Goal: Communication & Community: Answer question/provide support

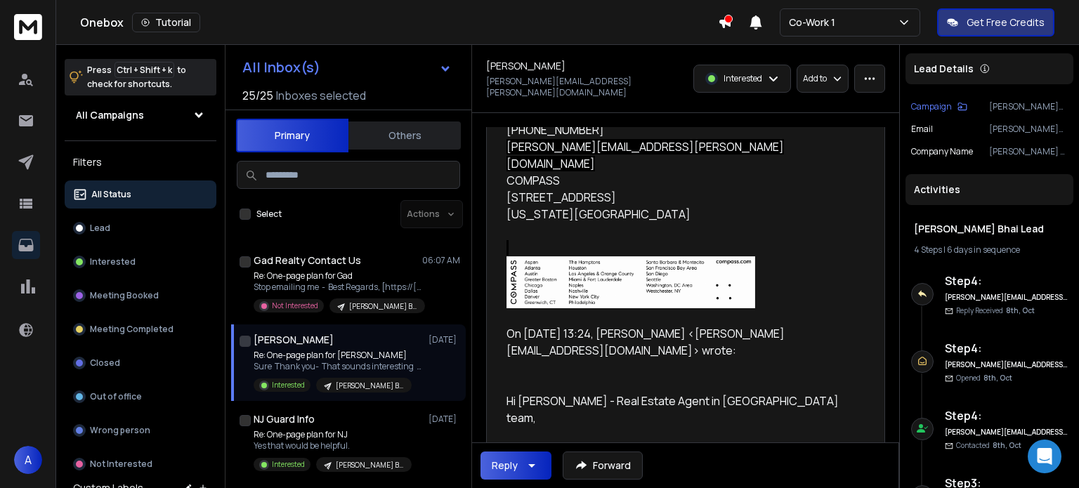
scroll to position [164, 0]
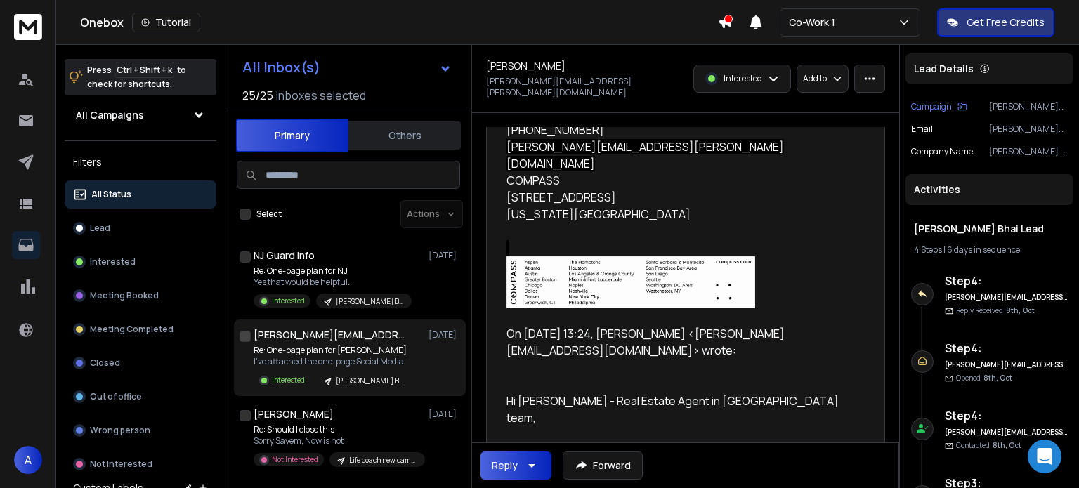
click at [353, 360] on p "I’ve attached the one-page Social Media" at bounding box center [333, 361] width 158 height 11
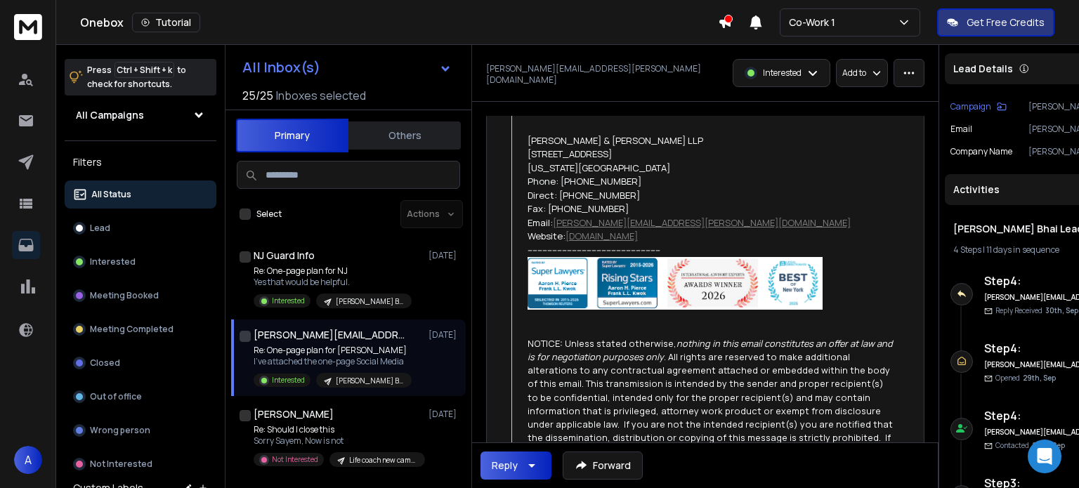
scroll to position [1885, 0]
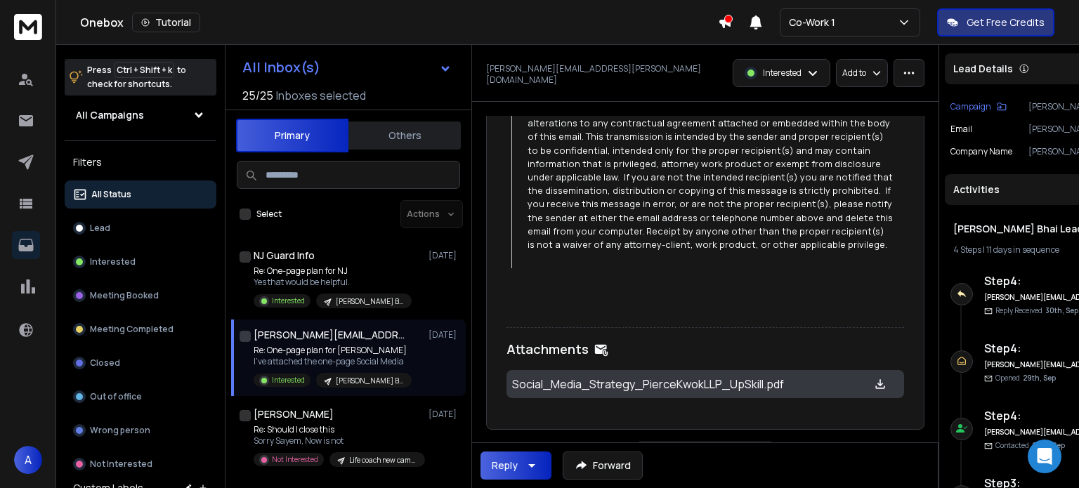
click at [882, 379] on icon at bounding box center [879, 383] width 9 height 9
click at [883, 379] on icon at bounding box center [879, 383] width 9 height 9
click at [28, 158] on icon at bounding box center [25, 162] width 15 height 15
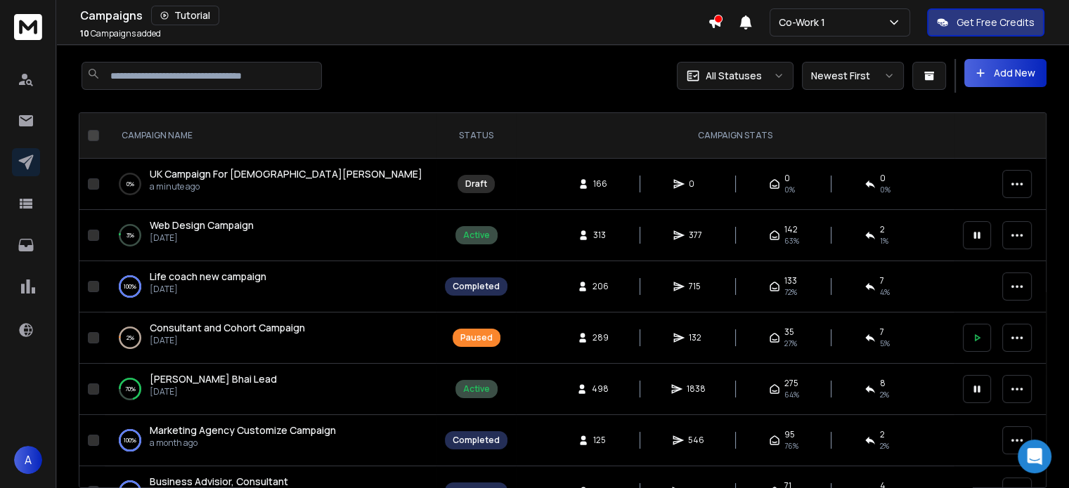
click at [209, 174] on span "UK Campaign For [DEMOGRAPHIC_DATA][PERSON_NAME]" at bounding box center [286, 173] width 273 height 13
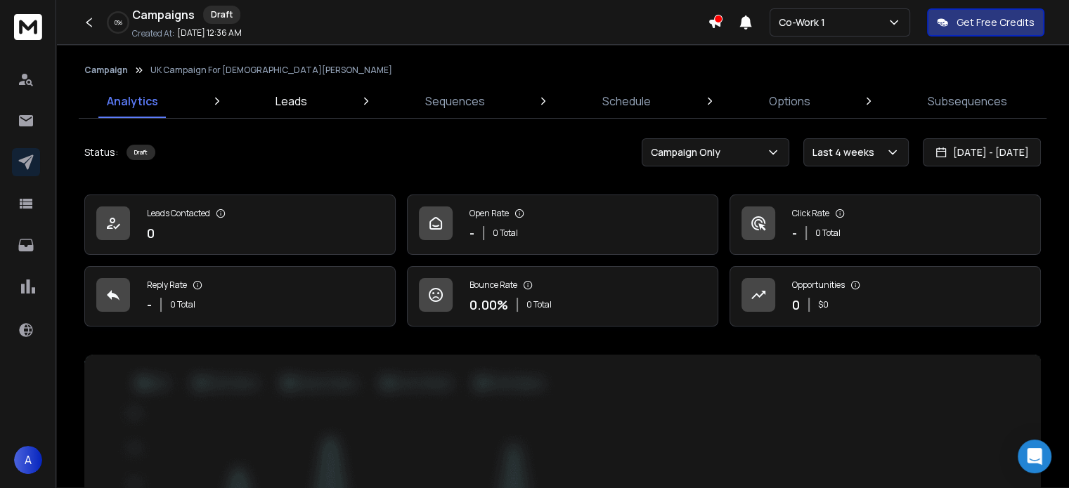
click at [289, 106] on p "Leads" at bounding box center [291, 101] width 32 height 17
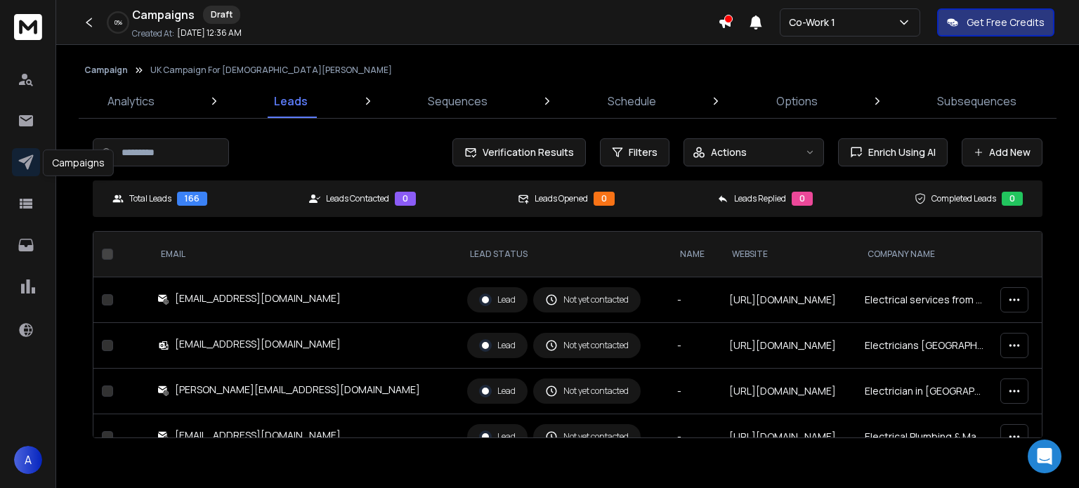
click at [27, 159] on icon at bounding box center [25, 162] width 15 height 15
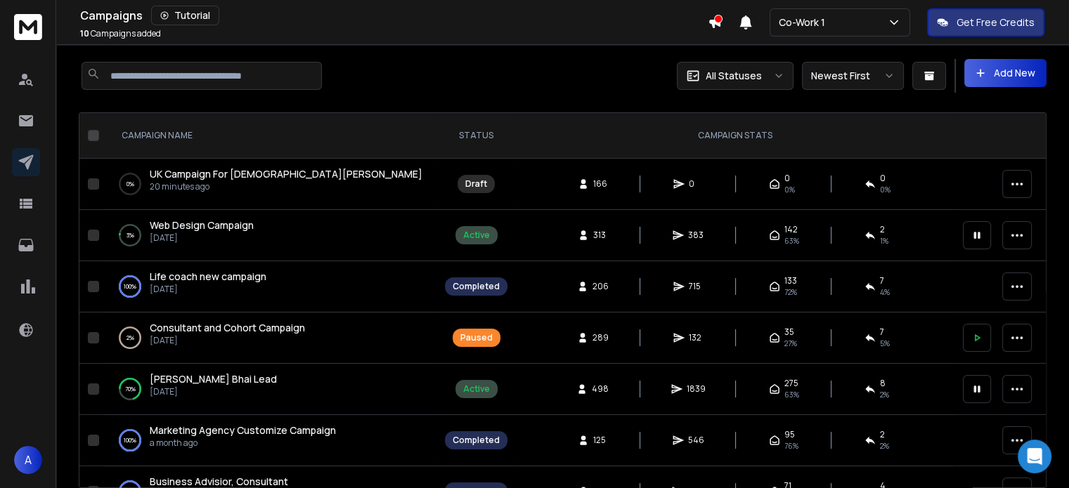
click at [218, 226] on span "Web Design Campaign" at bounding box center [202, 224] width 104 height 13
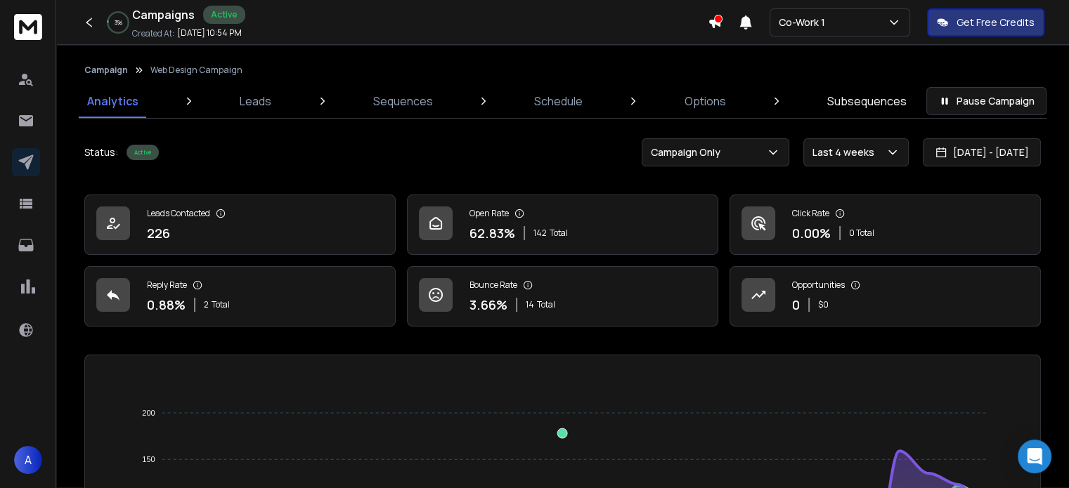
click at [835, 106] on p "Subsequences" at bounding box center [866, 101] width 79 height 17
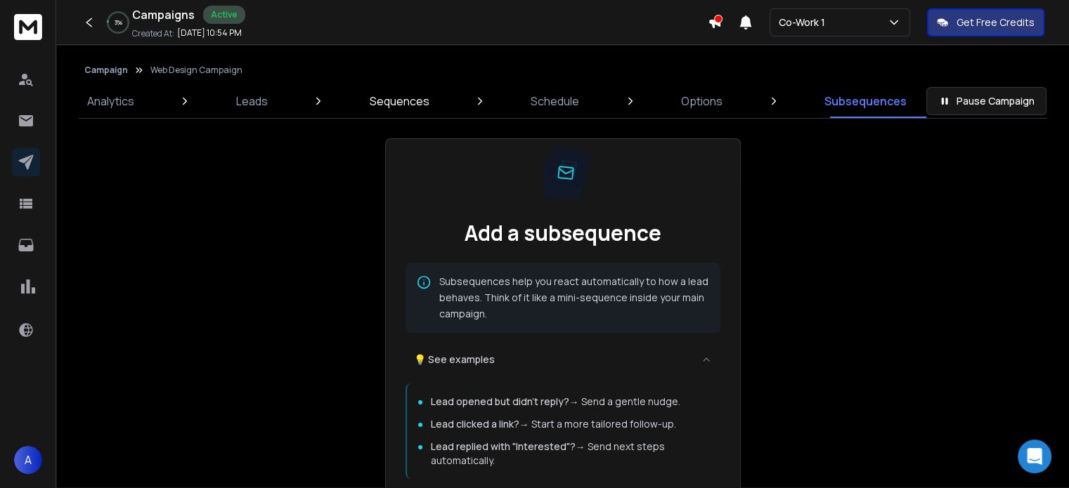
click at [405, 107] on p "Sequences" at bounding box center [400, 101] width 60 height 17
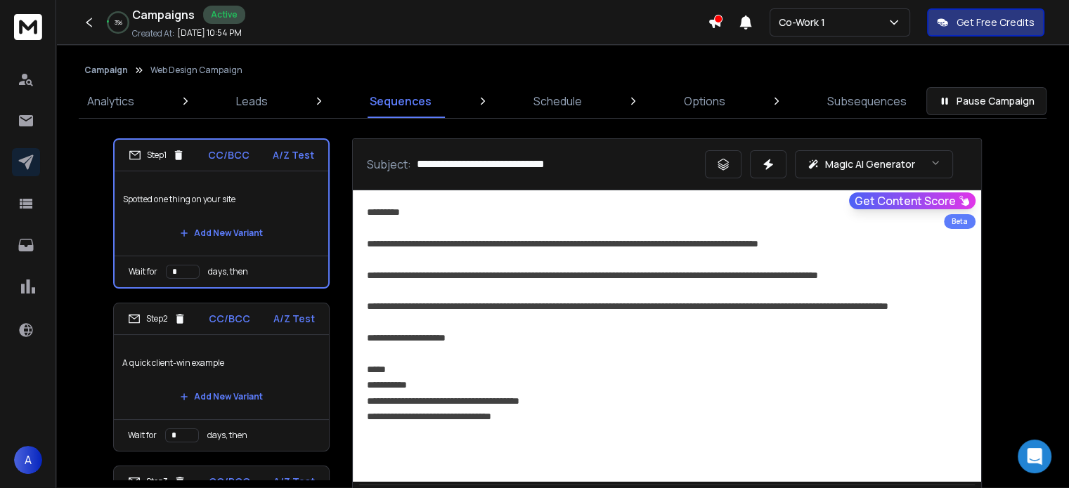
click at [458, 162] on input "**********" at bounding box center [554, 164] width 274 height 17
click at [416, 258] on div "**********" at bounding box center [667, 330] width 600 height 252
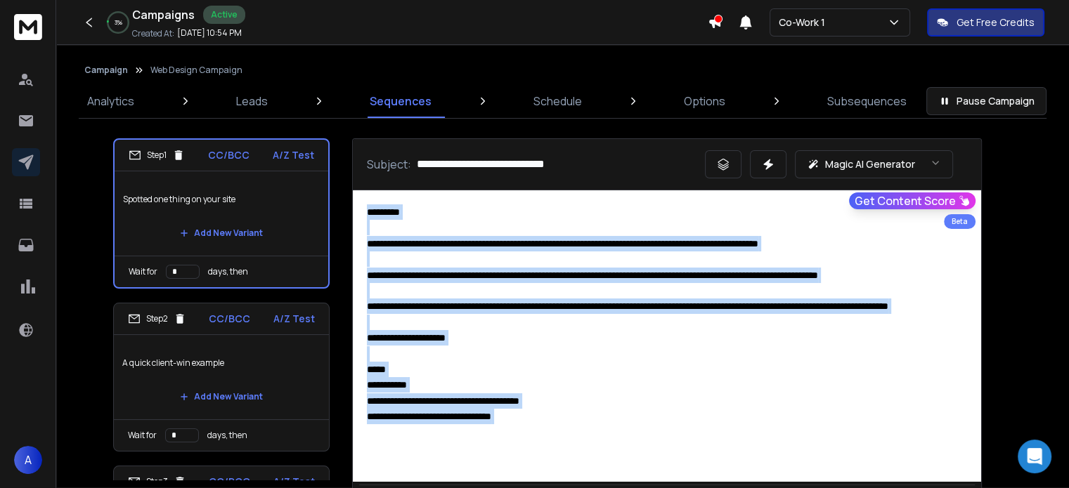
copy div "**********"
click at [185, 370] on p "A quick client-win example" at bounding box center [221, 363] width 198 height 39
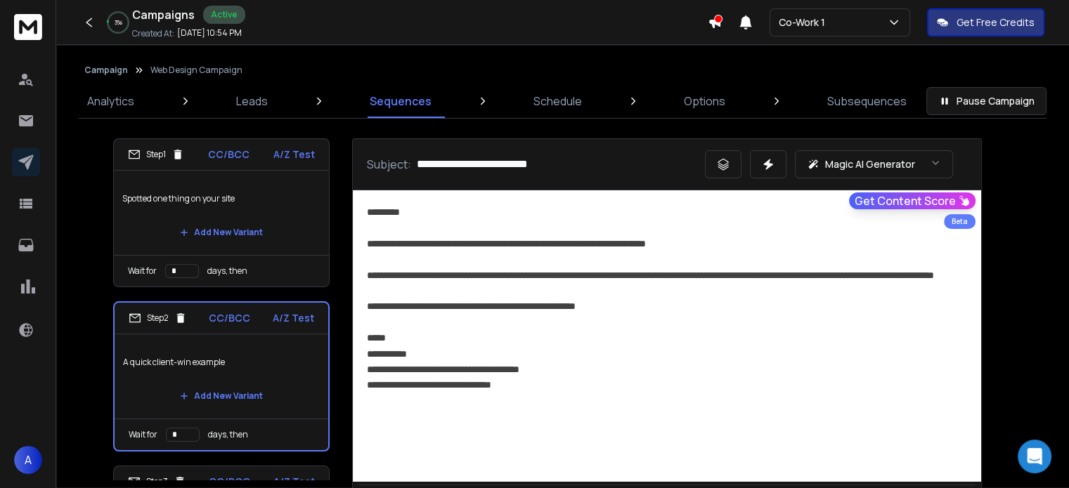
click at [464, 168] on input "**********" at bounding box center [554, 164] width 274 height 17
click at [526, 27] on div "3 % Campaigns Active Created At: [DATE] 10:54 PM Co-Work 1 Get Free Credits" at bounding box center [534, 22] width 1069 height 45
click at [521, 261] on div "**********" at bounding box center [667, 306] width 600 height 204
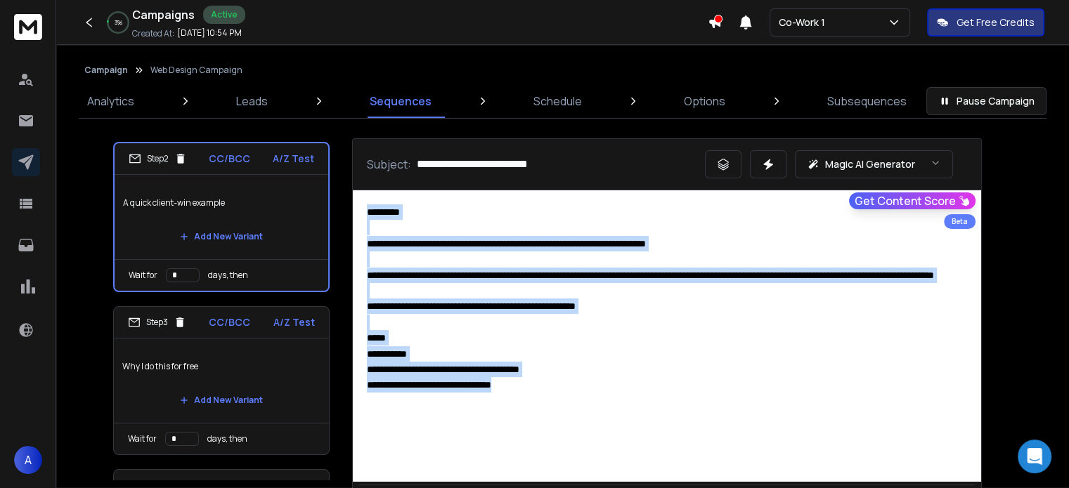
scroll to position [164, 0]
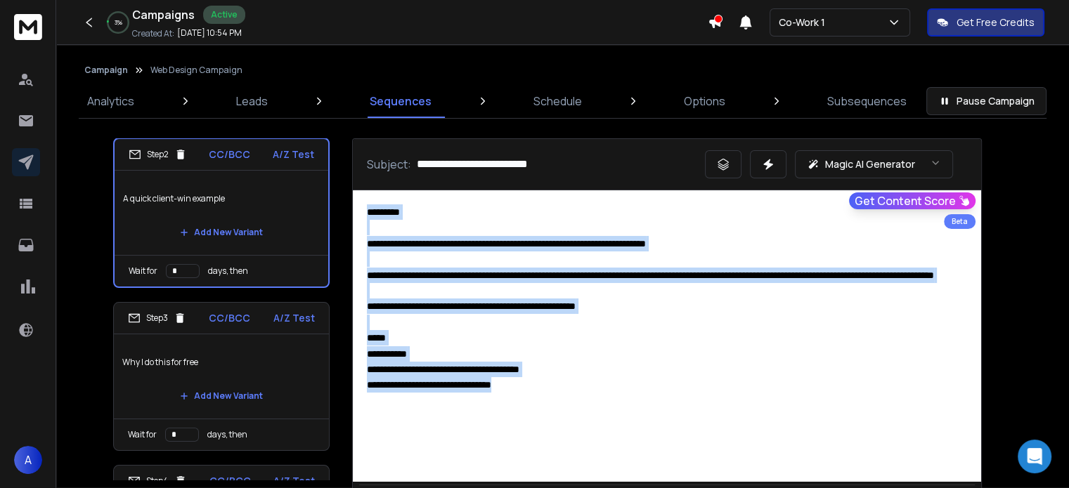
click at [207, 376] on p "Why I do this for free" at bounding box center [221, 362] width 198 height 39
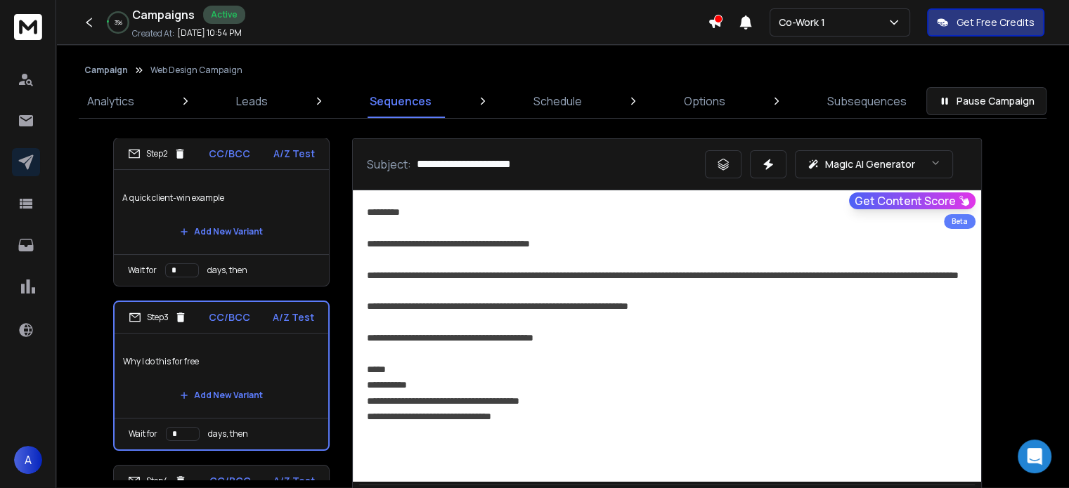
click at [462, 165] on input "**********" at bounding box center [554, 164] width 274 height 17
click at [418, 253] on div "**********" at bounding box center [667, 322] width 600 height 236
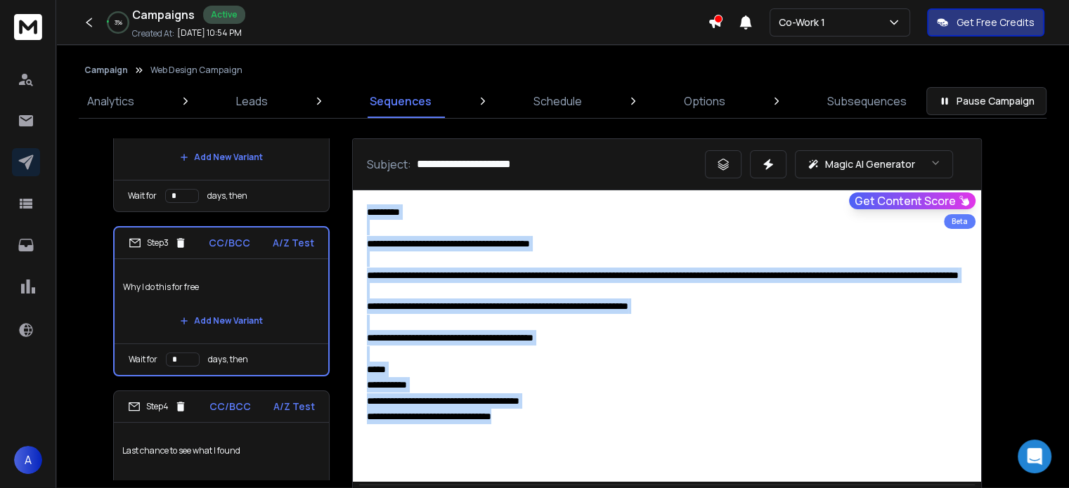
scroll to position [263, 0]
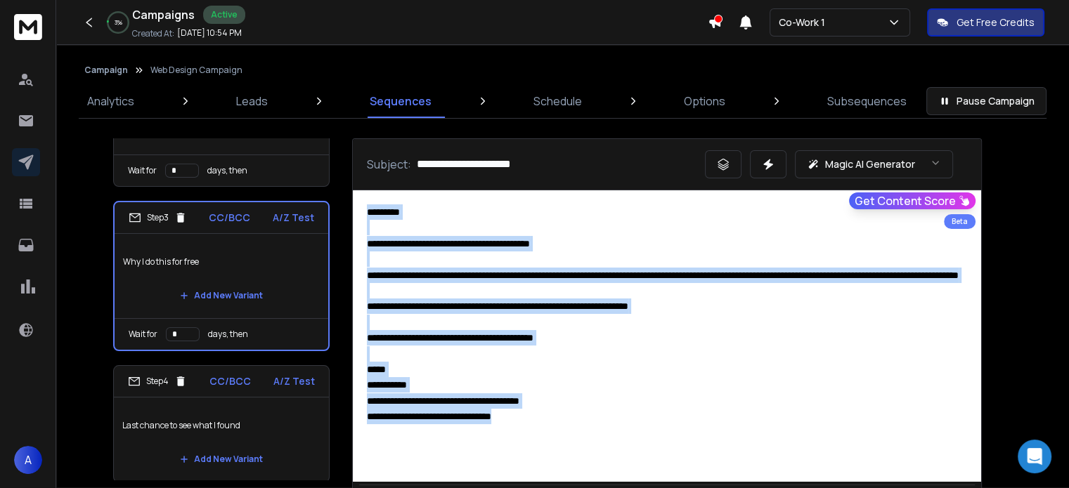
click at [220, 415] on p "Last chance to see what I found" at bounding box center [221, 425] width 198 height 39
type input "**********"
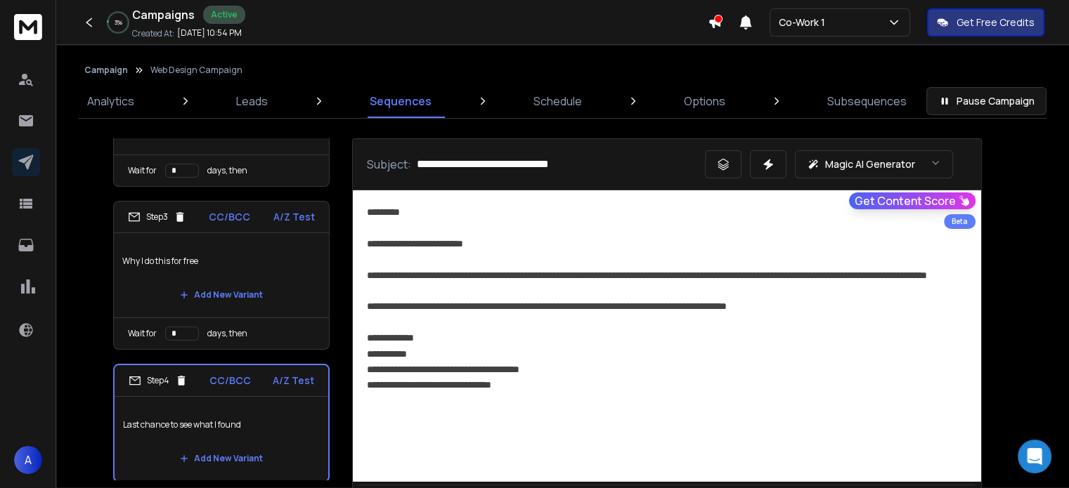
click at [466, 165] on input "**********" at bounding box center [554, 164] width 274 height 17
click at [426, 22] on div "3 % Campaigns Active Created At: [DATE] 10:54 PM Co-Work 1 Get Free Credits" at bounding box center [534, 22] width 1069 height 45
click at [420, 270] on div "**********" at bounding box center [667, 306] width 600 height 204
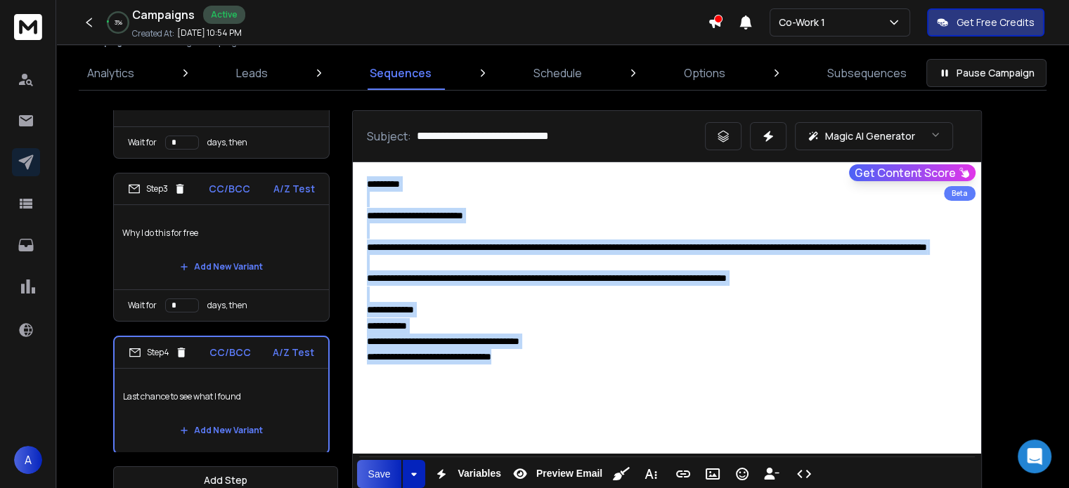
scroll to position [53, 0]
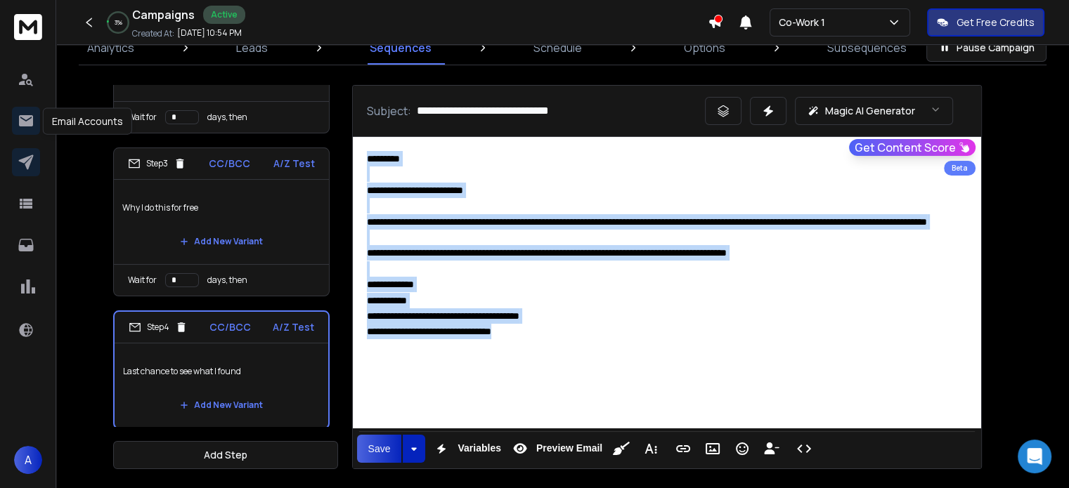
click at [24, 123] on icon at bounding box center [26, 120] width 14 height 11
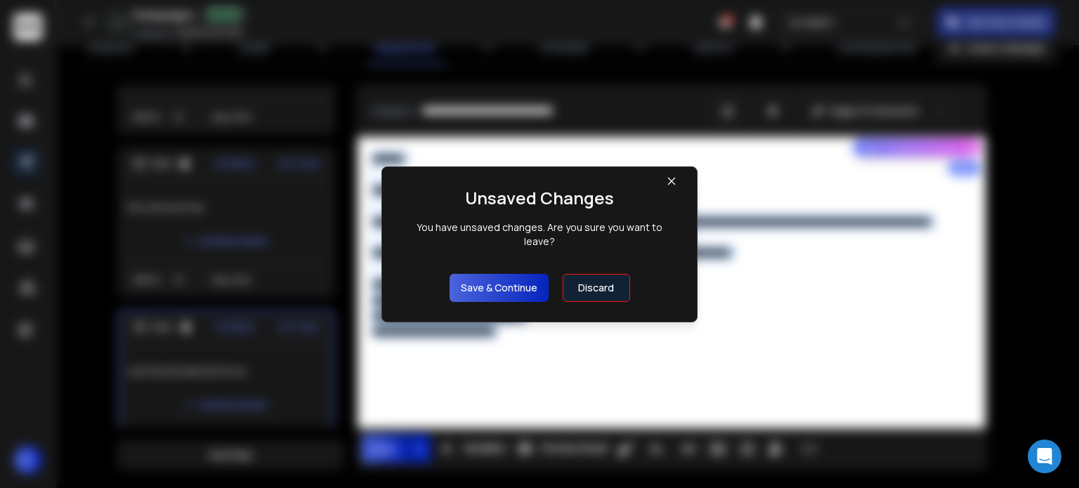
click at [590, 279] on button "Discard" at bounding box center [596, 288] width 67 height 28
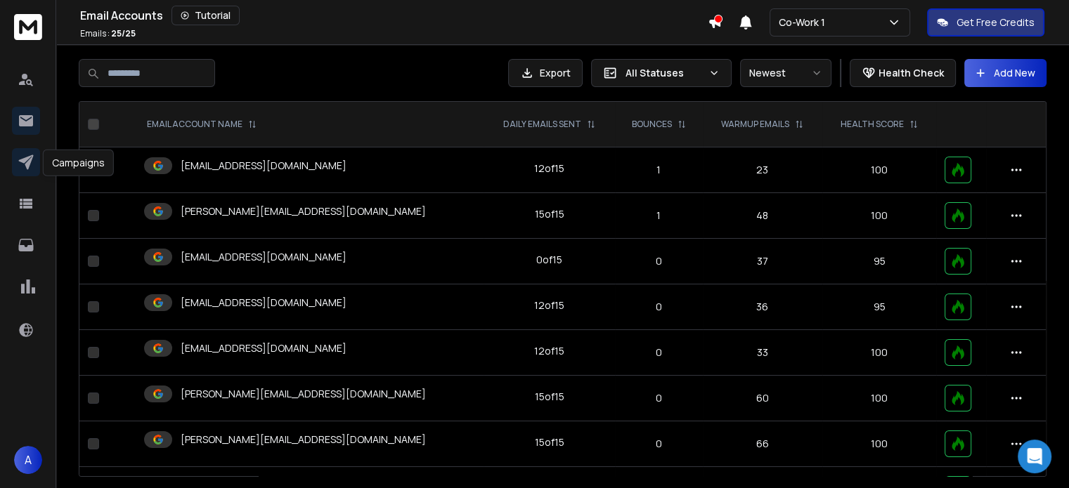
click at [18, 162] on icon at bounding box center [26, 162] width 17 height 17
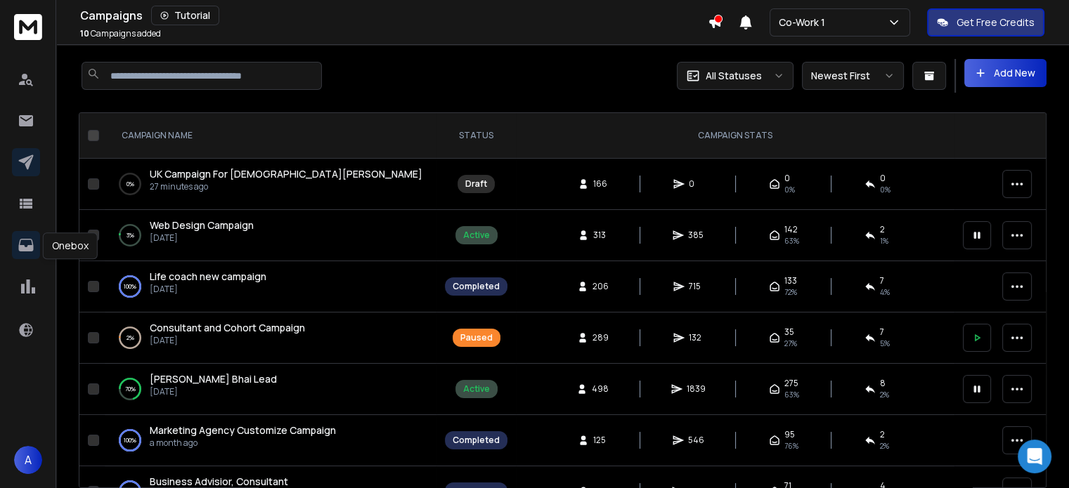
click at [25, 248] on icon at bounding box center [25, 245] width 15 height 13
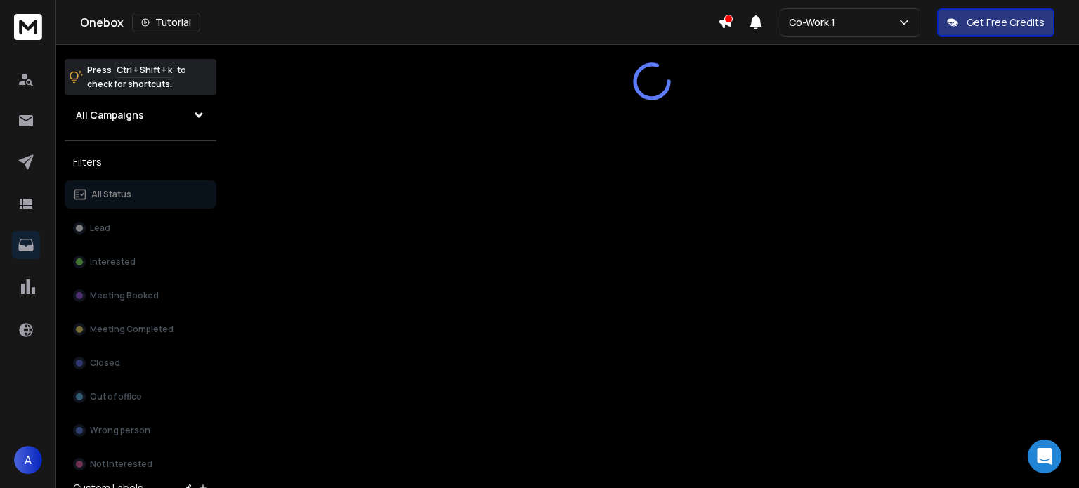
click at [110, 259] on div "All Status Lead Interested Meeting Booked Meeting Completed Closed Out of offic…" at bounding box center [141, 330] width 152 height 298
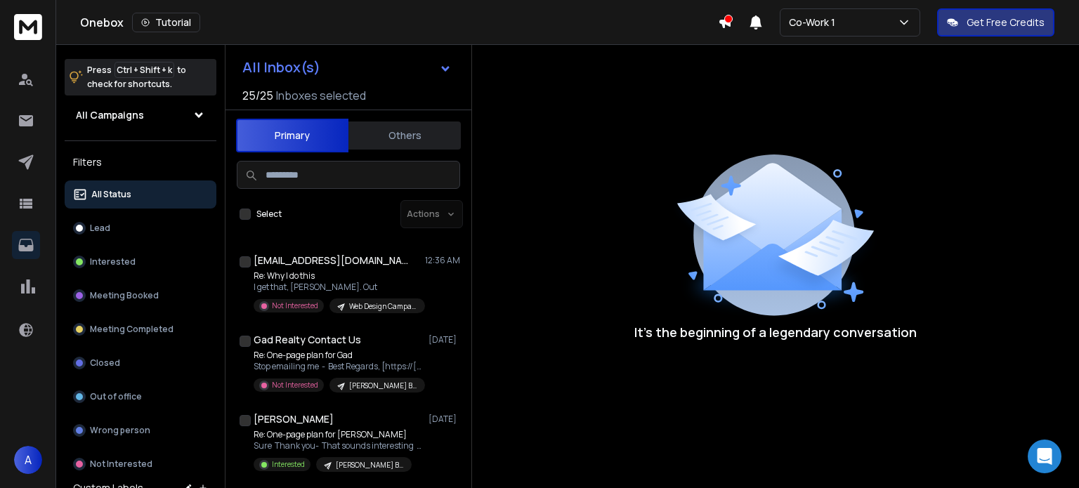
click at [109, 259] on p "Interested" at bounding box center [113, 261] width 46 height 11
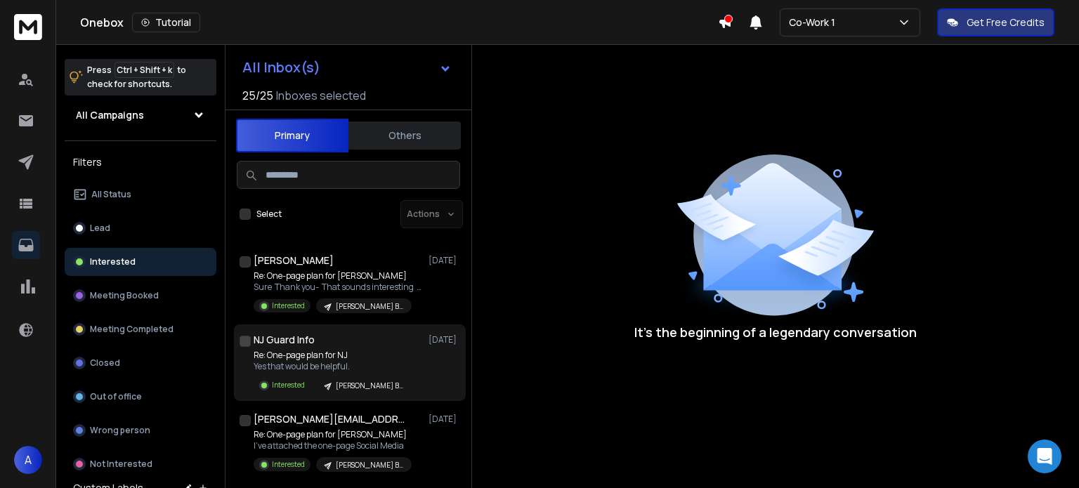
scroll to position [164, 0]
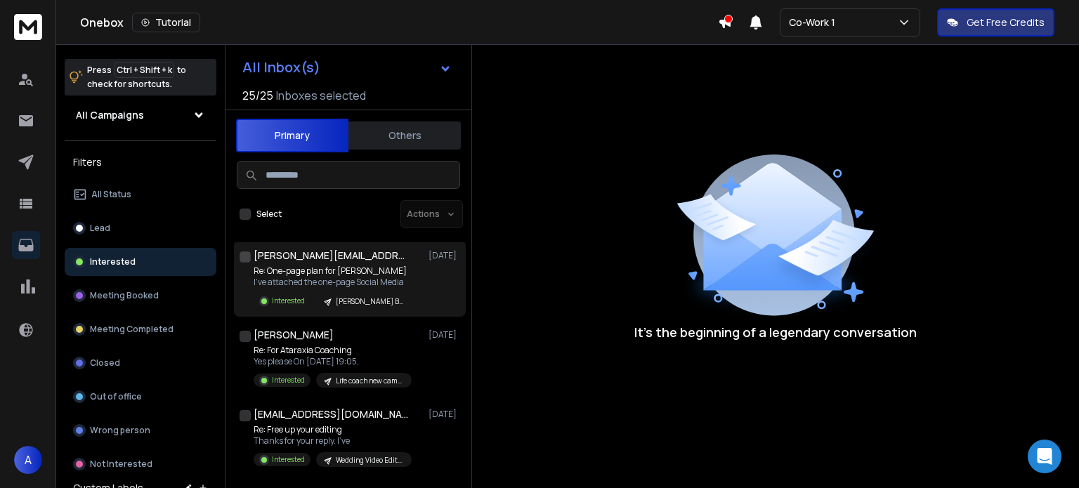
click at [367, 277] on p "I’ve attached the one-page Social Media" at bounding box center [333, 282] width 158 height 11
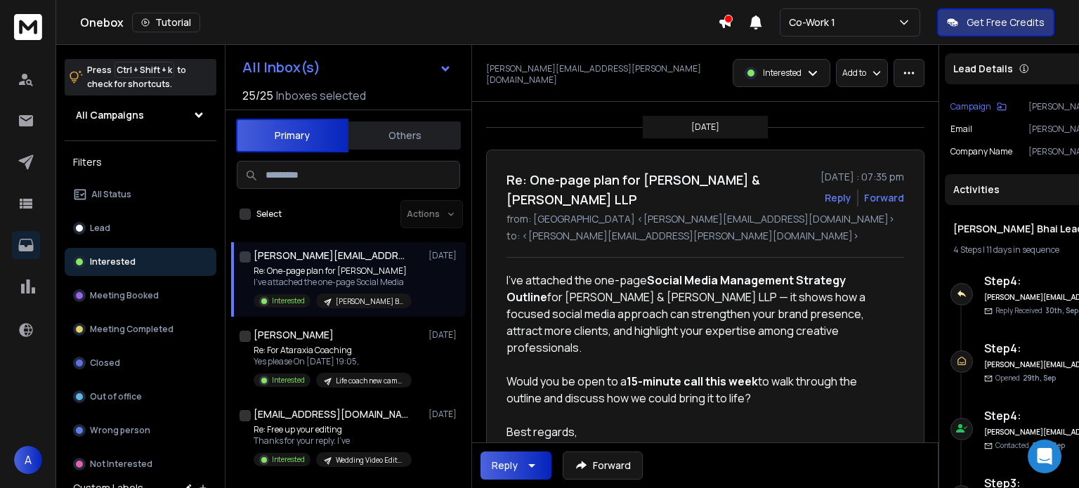
click at [359, 266] on p "Re: One-page plan for [PERSON_NAME]" at bounding box center [333, 271] width 158 height 11
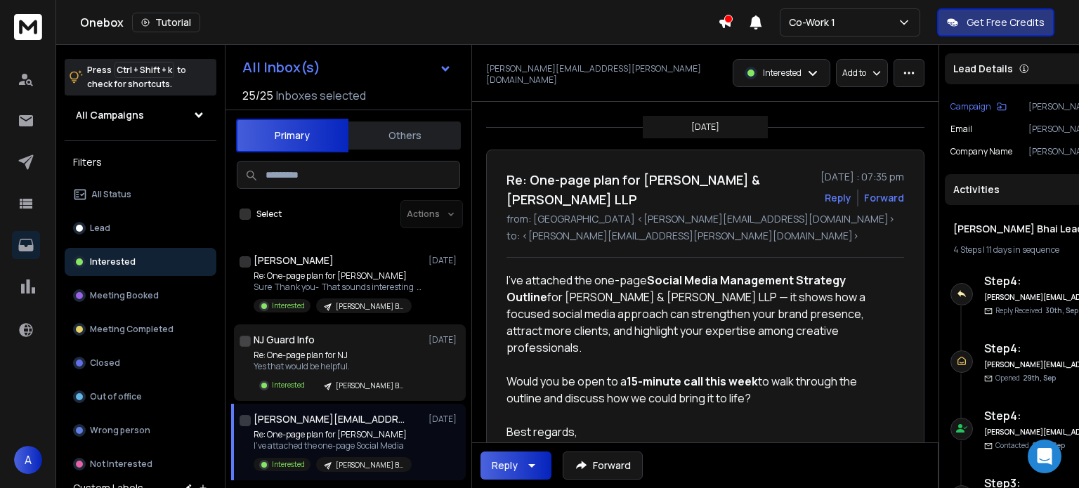
click at [348, 366] on p "Yes that would be helpful." at bounding box center [333, 366] width 158 height 11
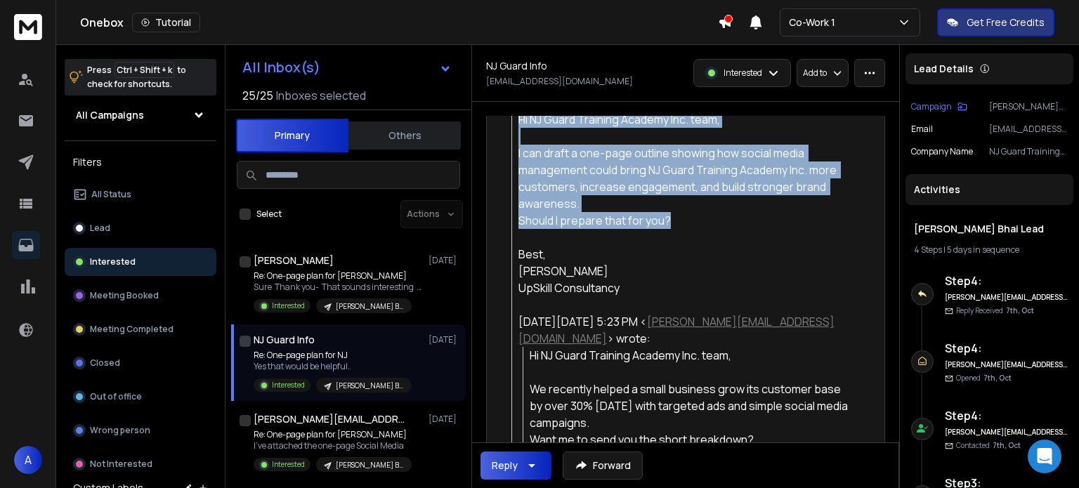
scroll to position [327, 0]
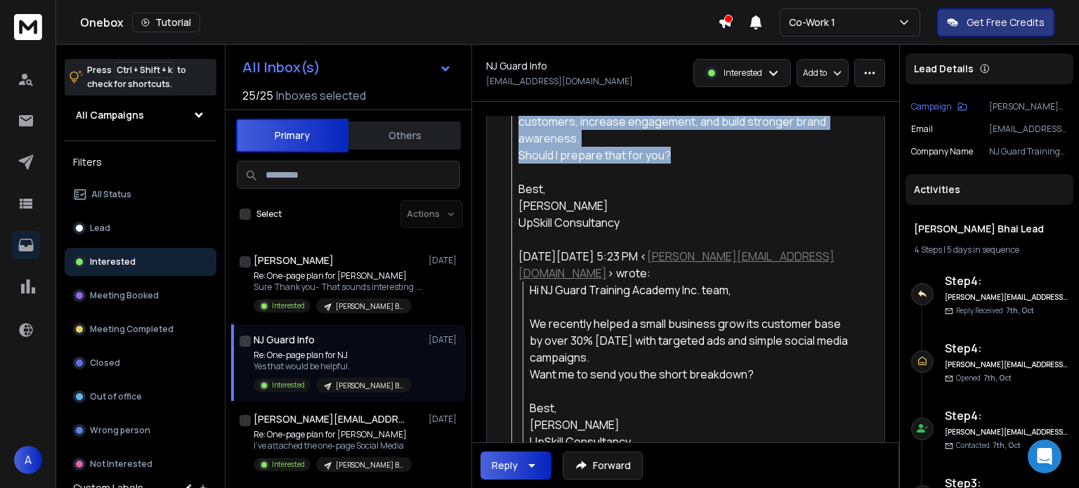
drag, startPoint x: 531, startPoint y: 176, endPoint x: 634, endPoint y: 226, distance: 114.4
copy div "One-page plan for NJ Guard Training Academy Inc. [DATE] : 11:34 pm Reply Forwar…"
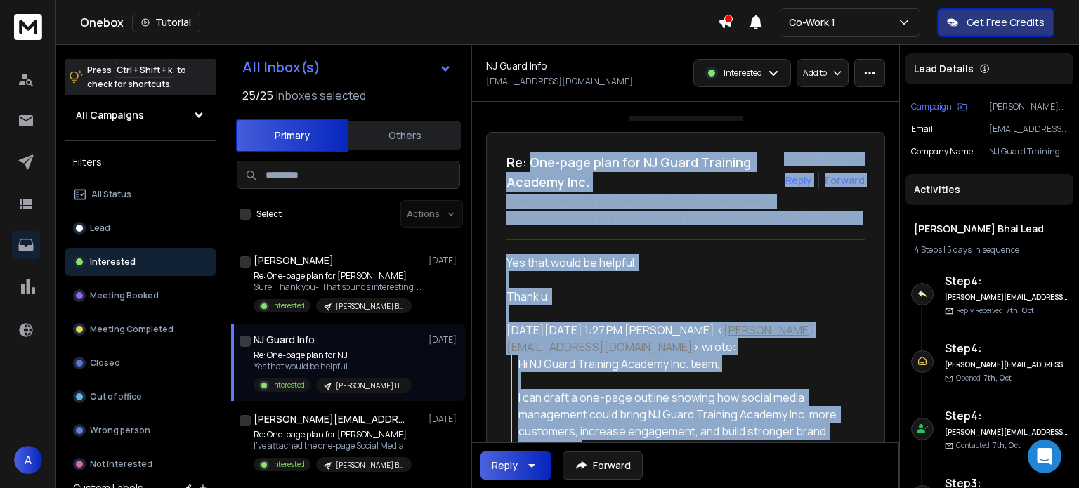
scroll to position [0, 0]
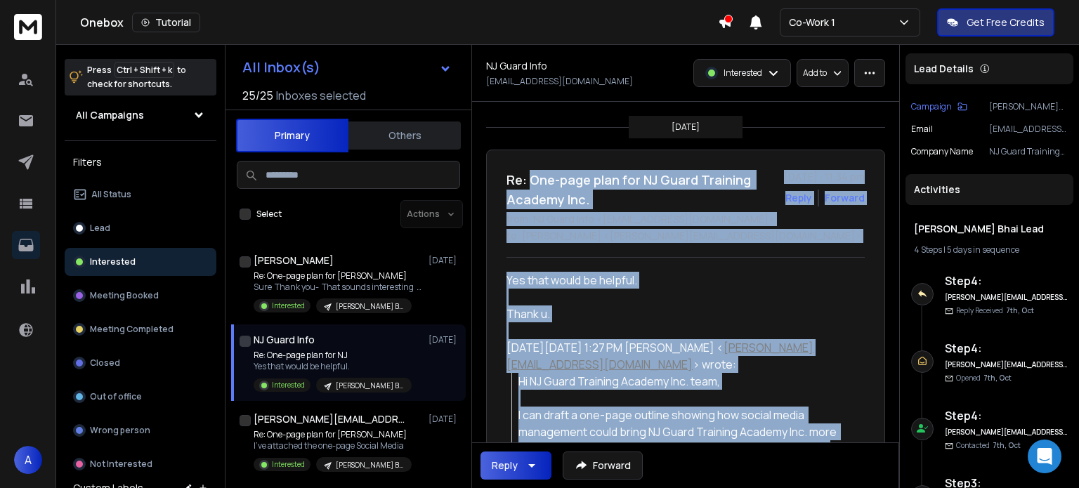
click at [587, 196] on h1 "Re: One-page plan for NJ Guard Training Academy Inc." at bounding box center [641, 189] width 269 height 39
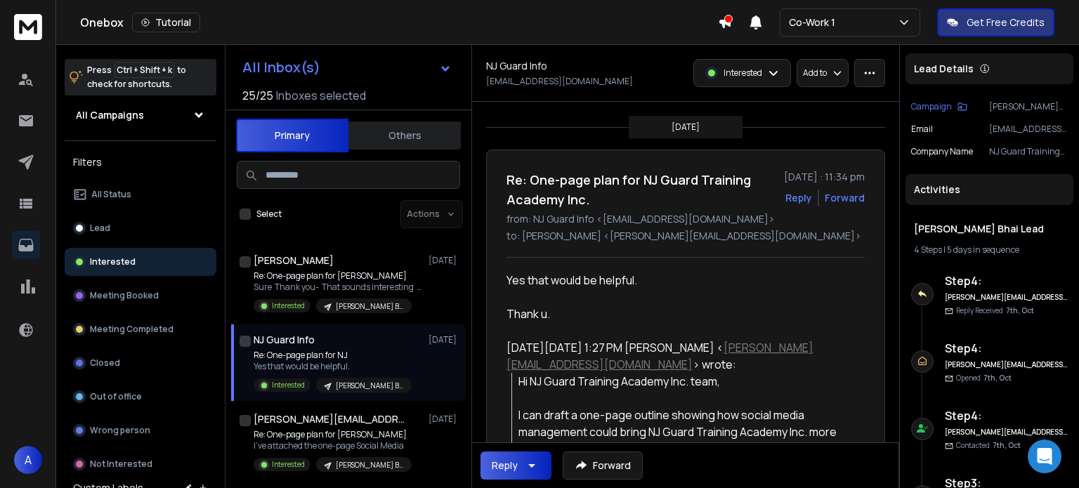
click at [505, 469] on div "Reply" at bounding box center [505, 466] width 26 height 14
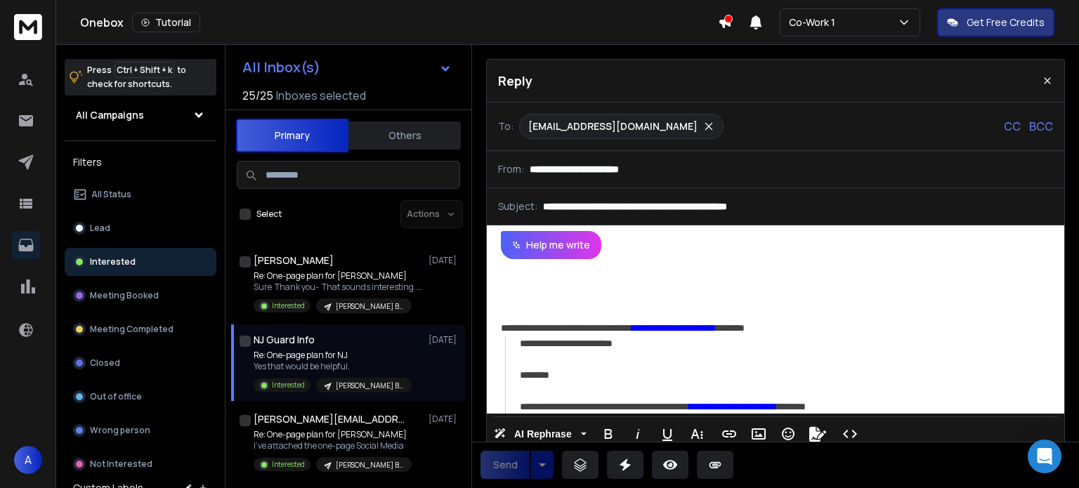
click at [522, 280] on div at bounding box center [775, 280] width 549 height 15
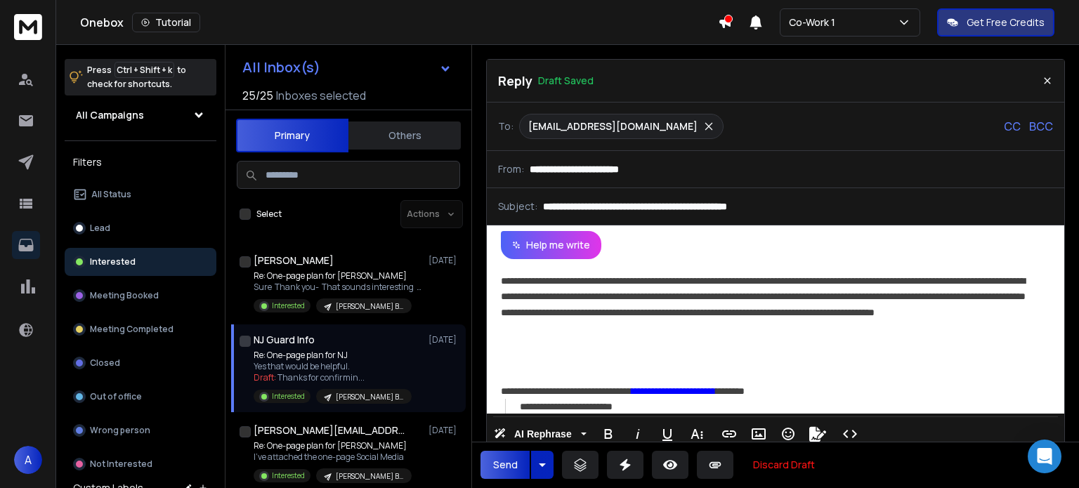
click at [563, 297] on div "**********" at bounding box center [768, 304] width 535 height 63
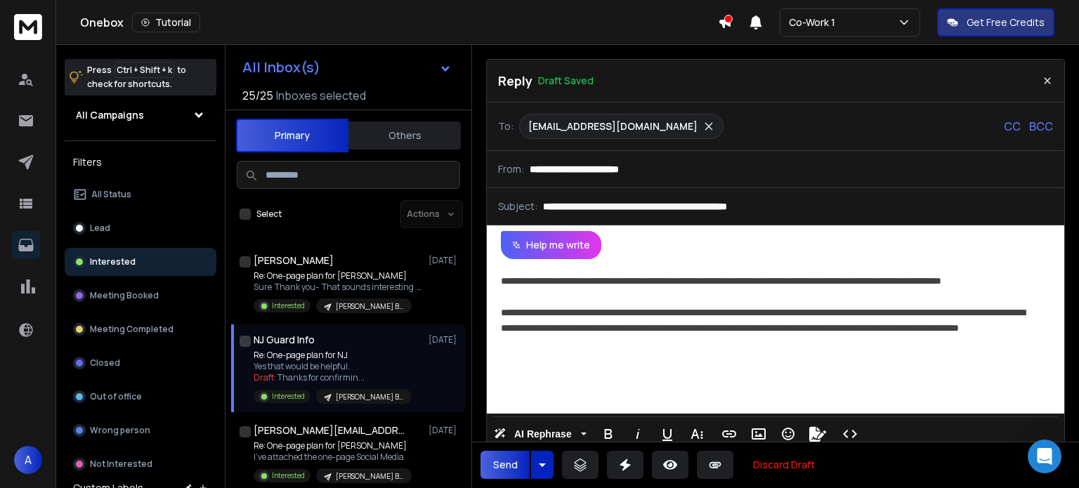
click at [637, 342] on div "**********" at bounding box center [768, 320] width 535 height 94
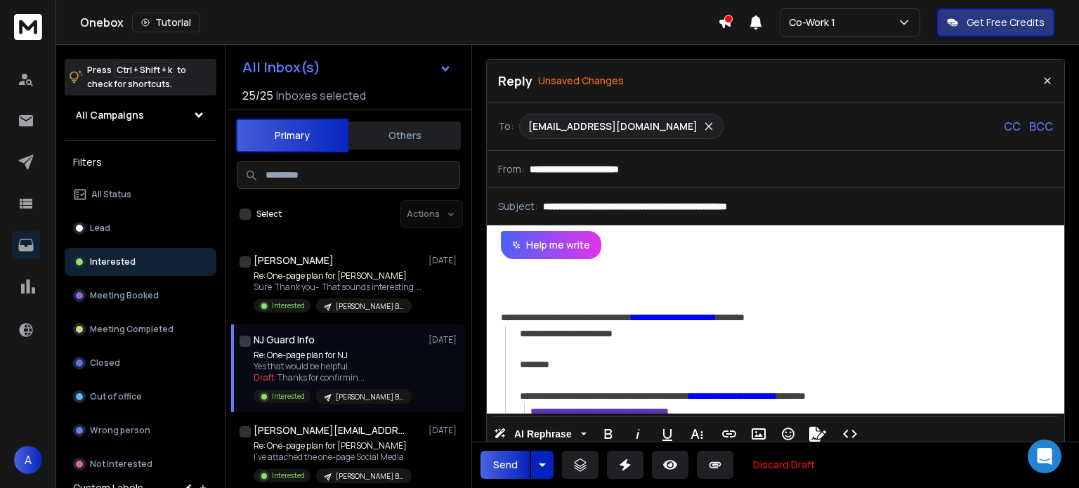
scroll to position [164, 0]
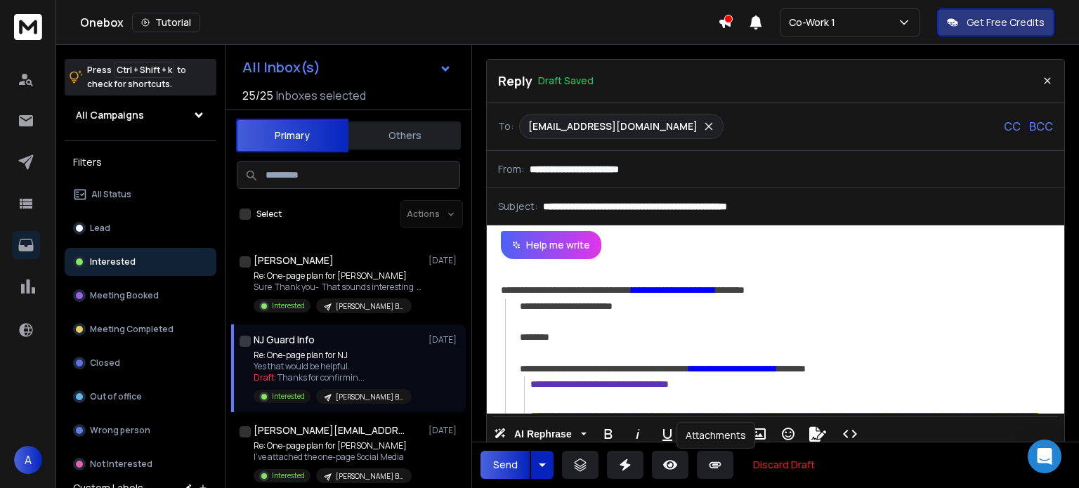
click at [717, 464] on icon at bounding box center [716, 465] width 12 height 6
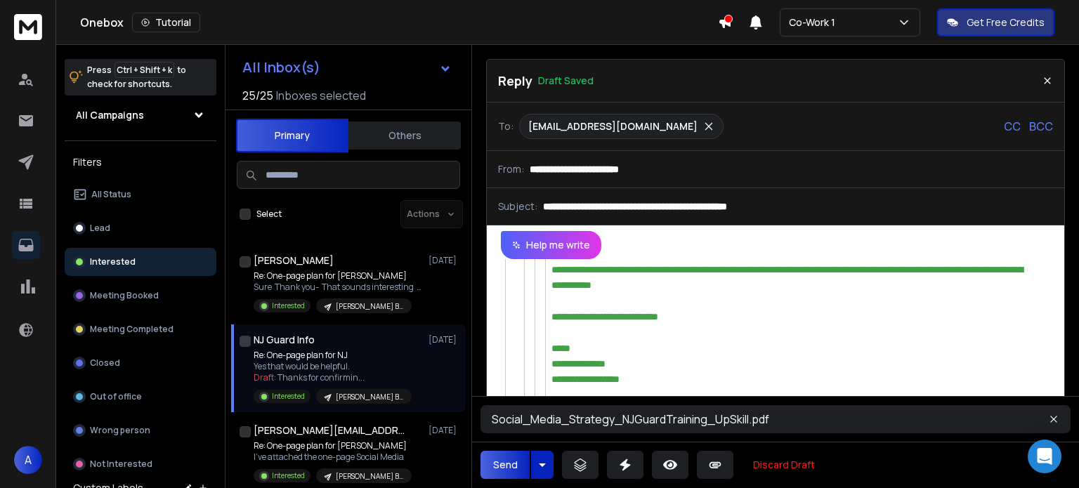
scroll to position [819, 0]
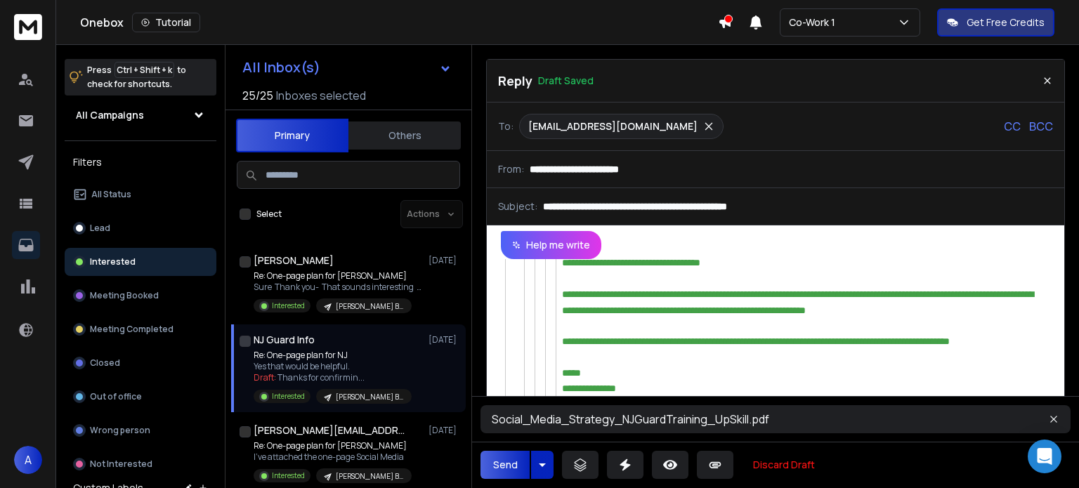
click at [504, 473] on button "Send" at bounding box center [505, 465] width 49 height 28
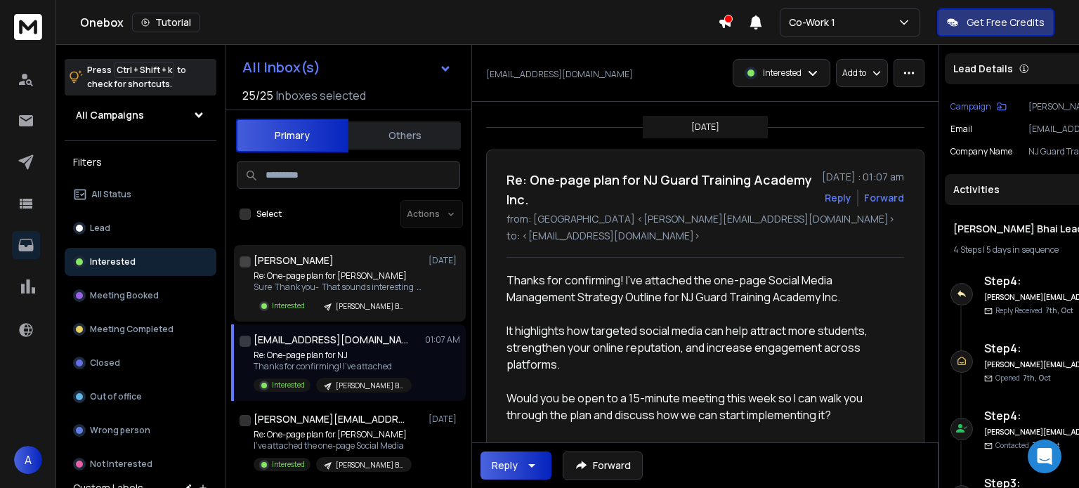
click at [360, 286] on p "Sure Thank you- That sounds interesting [PERSON_NAME] [PHONE_NUMBER] [PERSON_NA…" at bounding box center [338, 287] width 169 height 11
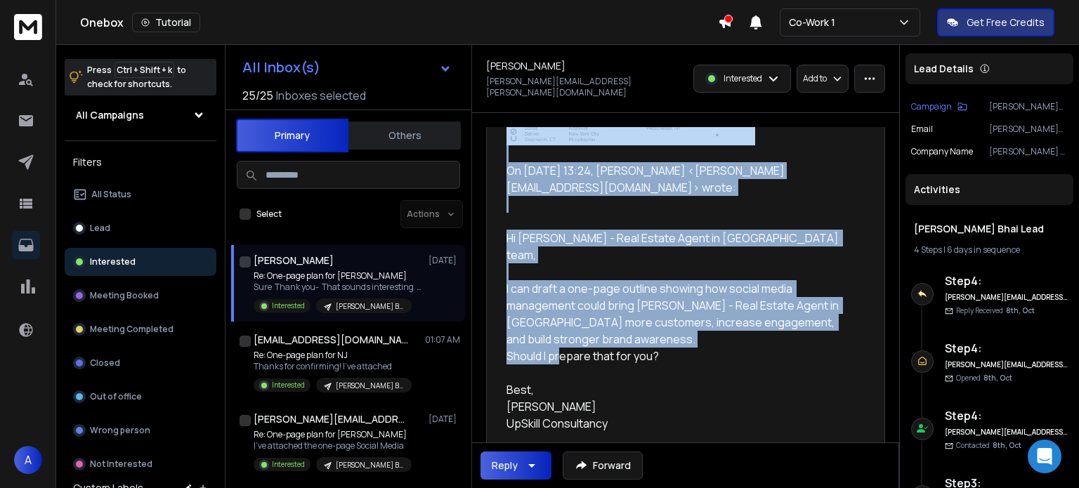
scroll to position [492, 0]
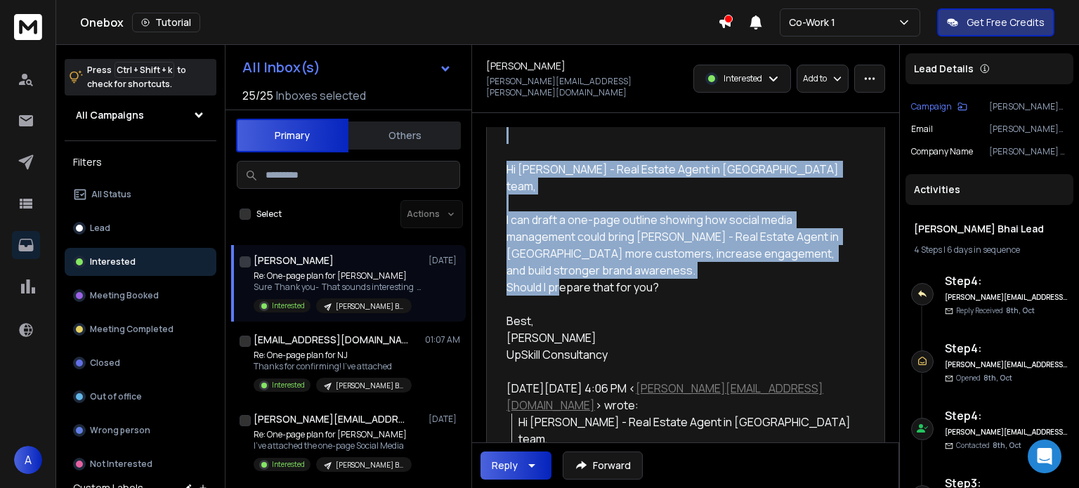
drag, startPoint x: 506, startPoint y: 176, endPoint x: 654, endPoint y: 292, distance: 187.8
click at [654, 292] on div "Re: One-page plan for [PERSON_NAME] - Real Estate Agent in [GEOGRAPHIC_DATA] [D…" at bounding box center [685, 453] width 399 height 1569
copy div "Re: One-page plan for [PERSON_NAME] - Real Estate Agent in [GEOGRAPHIC_DATA] [D…"
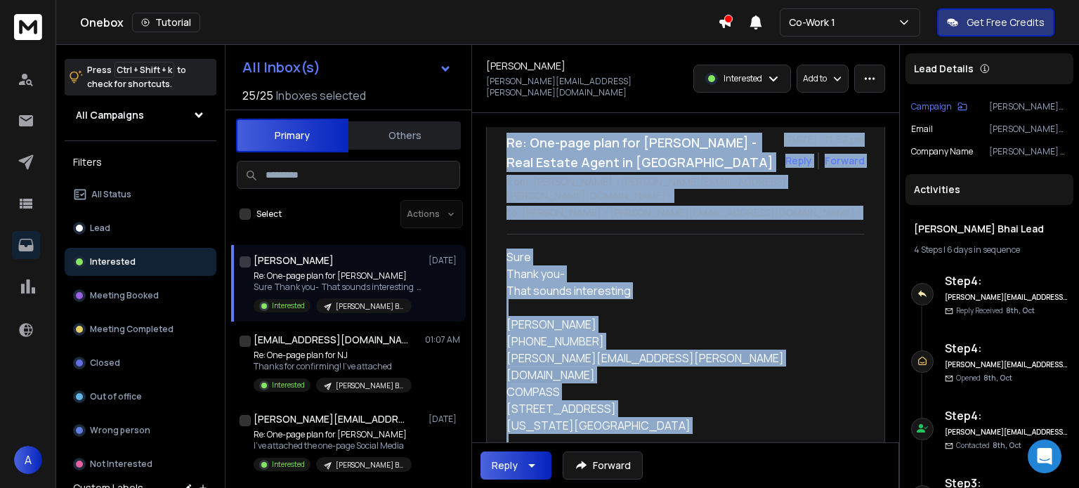
scroll to position [0, 0]
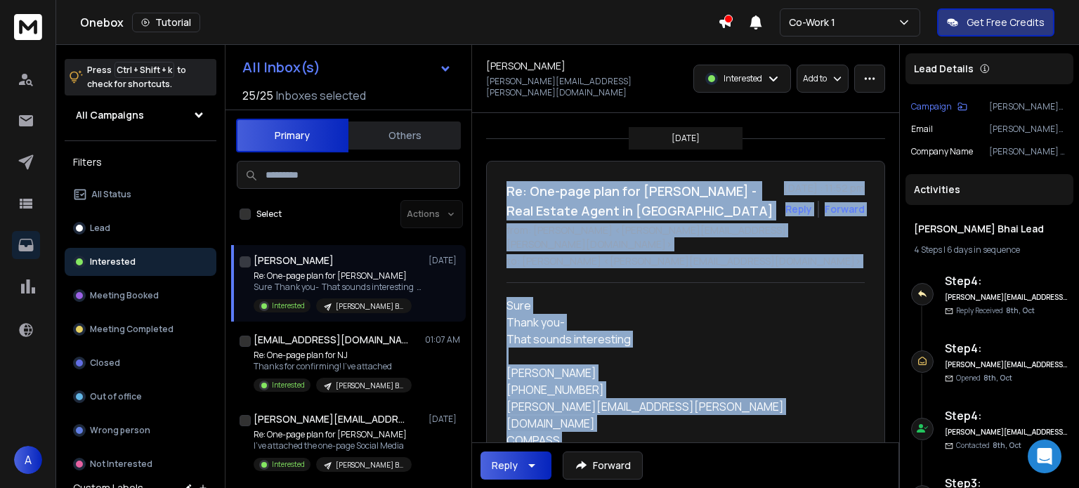
click at [568, 314] on div "Thank you-" at bounding box center [680, 322] width 347 height 17
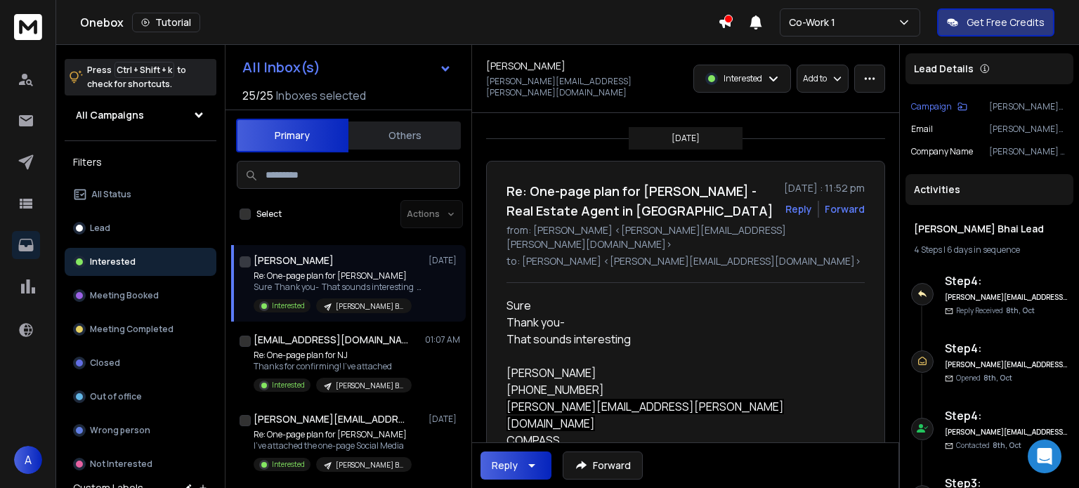
click at [503, 474] on div "Reply" at bounding box center [516, 465] width 48 height 17
